Goal: Navigation & Orientation: Find specific page/section

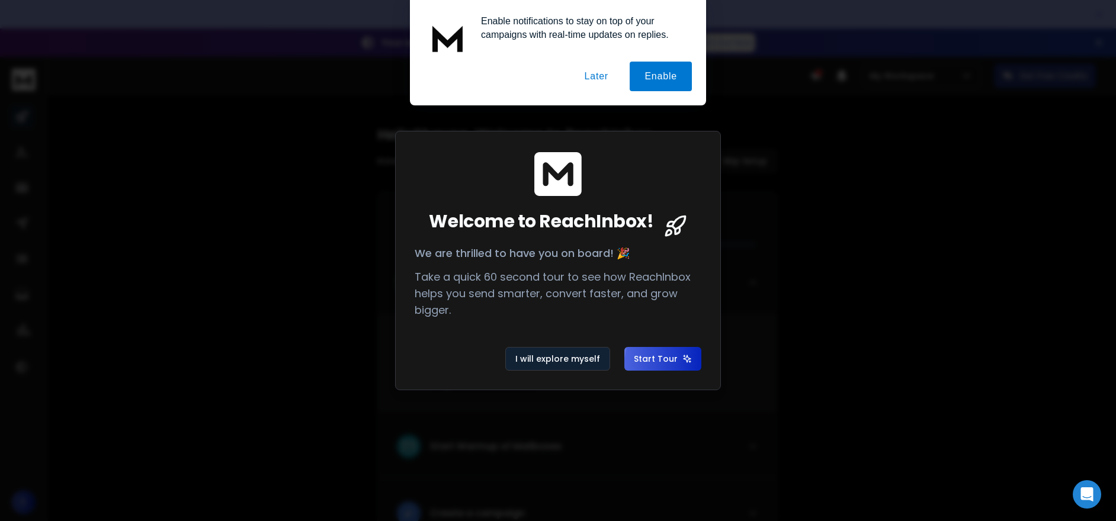
click at [558, 354] on button "I will explore myself" at bounding box center [557, 359] width 105 height 24
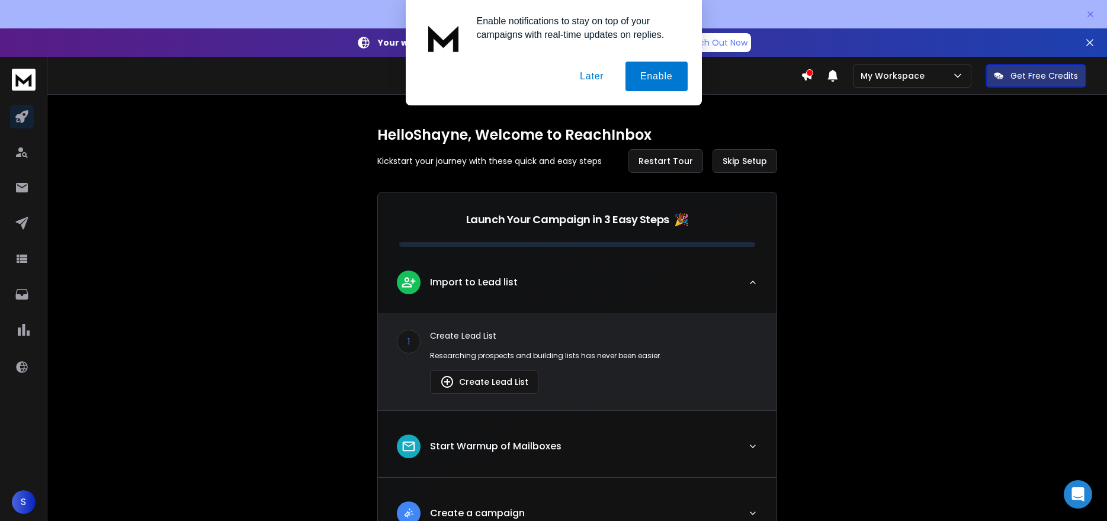
click at [594, 68] on button "Later" at bounding box center [591, 77] width 53 height 30
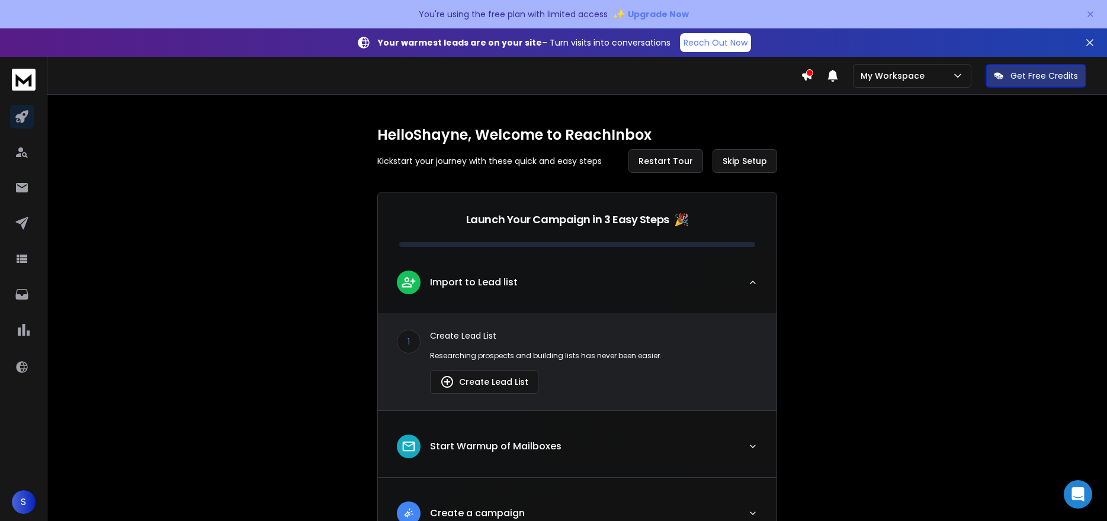
click at [1092, 40] on icon at bounding box center [1089, 42] width 7 height 7
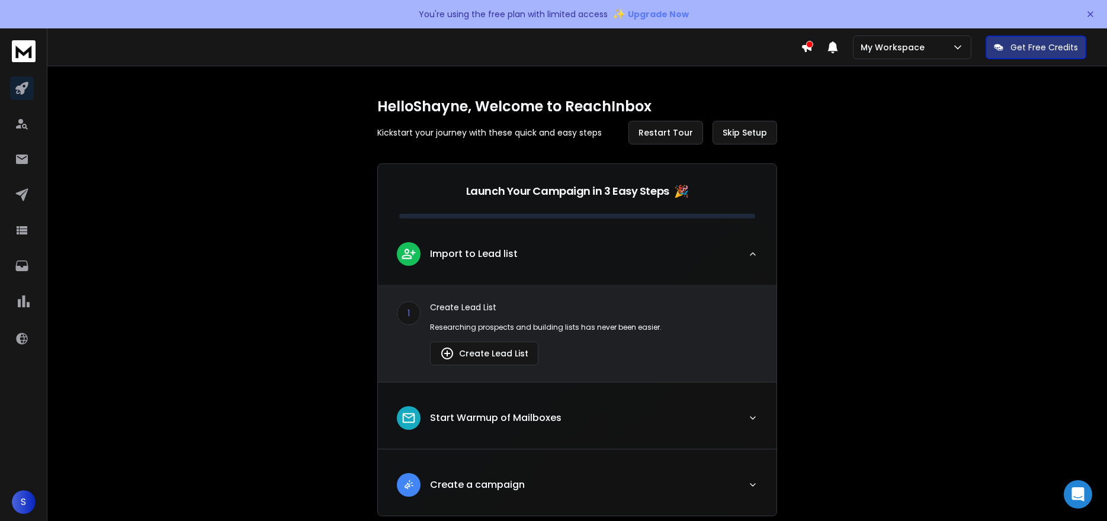
click at [1092, 12] on icon "Close notification" at bounding box center [1090, 13] width 9 height 9
click at [17, 123] on icon at bounding box center [22, 124] width 14 height 14
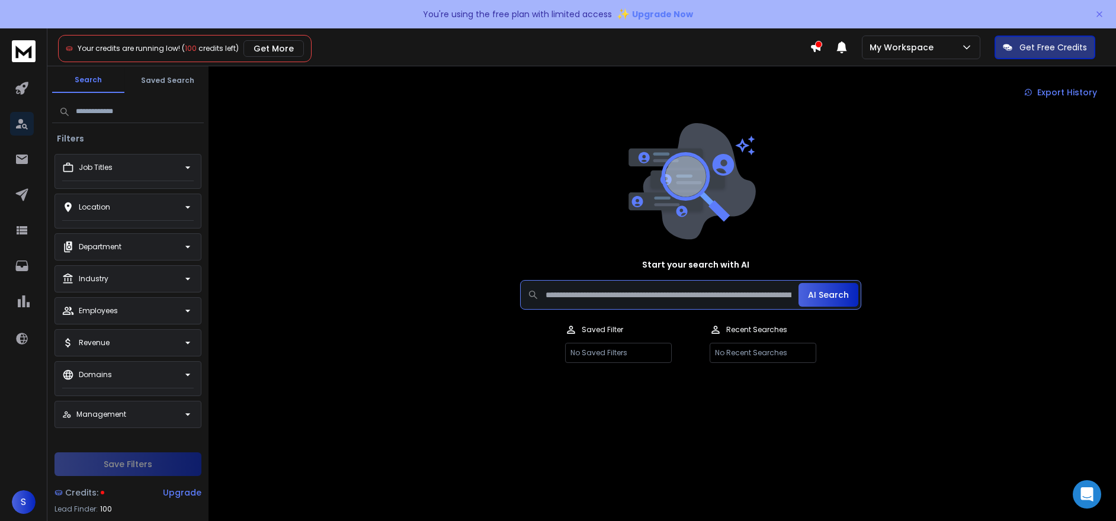
click at [647, 288] on textarea at bounding box center [669, 295] width 246 height 24
click at [20, 85] on icon at bounding box center [22, 88] width 14 height 14
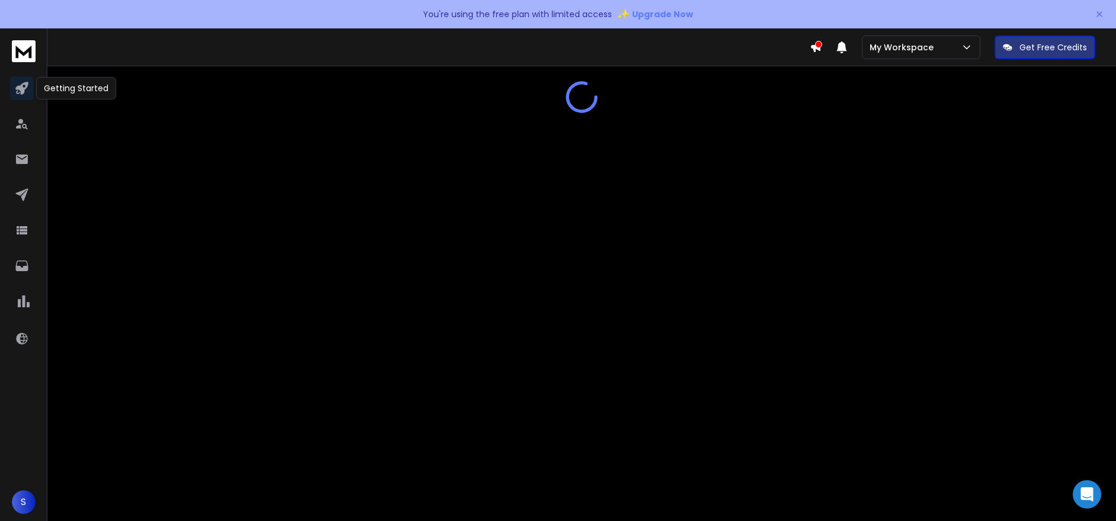
click at [27, 51] on img at bounding box center [24, 51] width 24 height 22
